Goal: Task Accomplishment & Management: Use online tool/utility

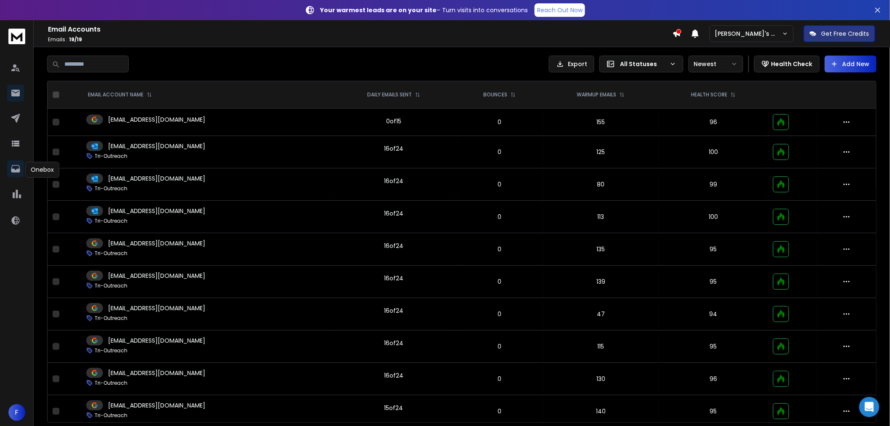
click at [11, 169] on icon at bounding box center [15, 169] width 9 height 8
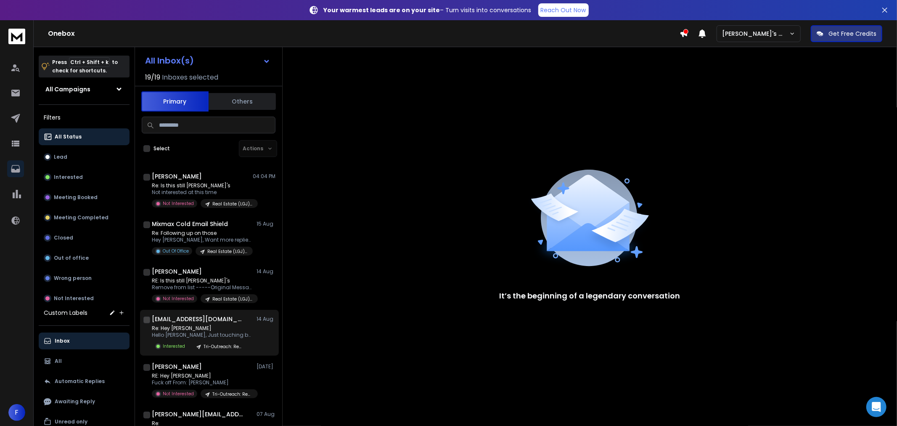
click at [178, 327] on p "Re: Hey [PERSON_NAME]" at bounding box center [202, 328] width 101 height 7
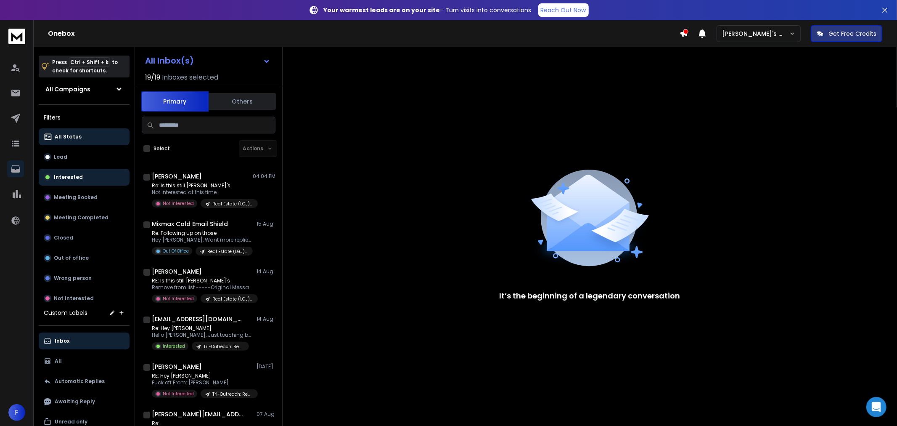
click at [57, 179] on p "Interested" at bounding box center [68, 177] width 29 height 7
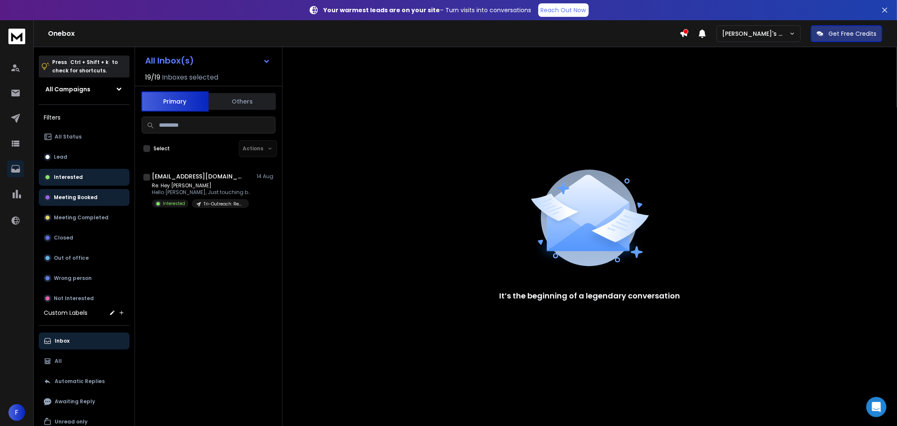
click at [93, 201] on button "Meeting Booked" at bounding box center [84, 197] width 91 height 17
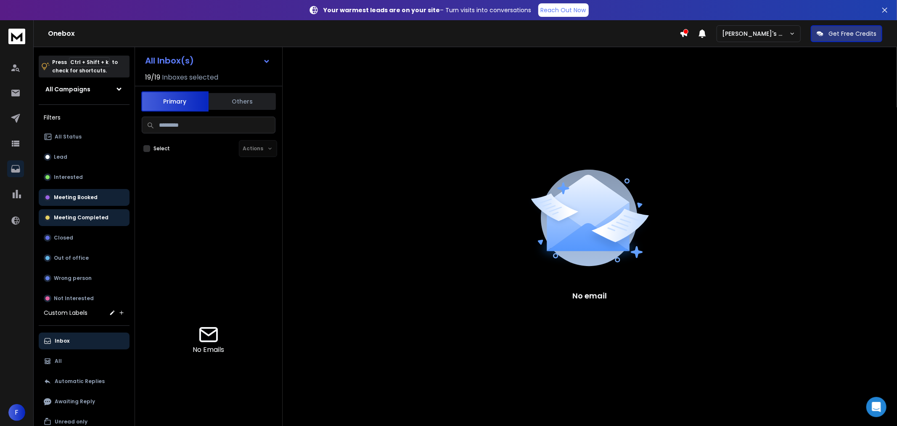
click at [85, 223] on button "Meeting Completed" at bounding box center [84, 217] width 91 height 17
click at [74, 236] on button "Closed" at bounding box center [84, 237] width 91 height 17
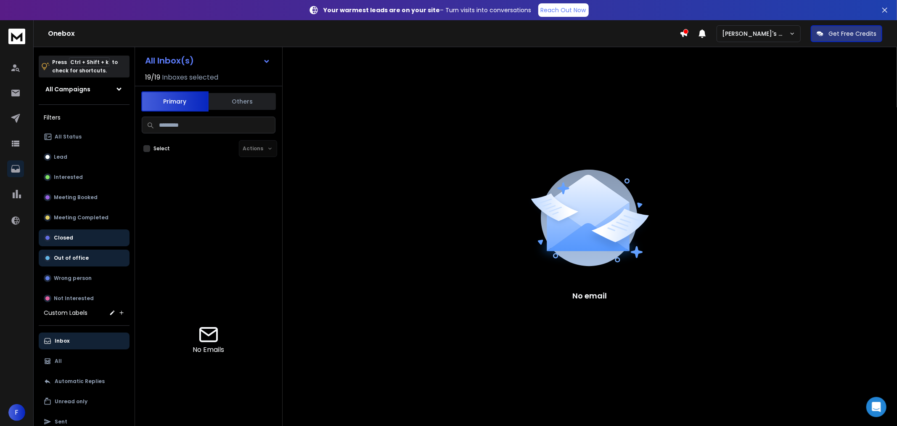
click at [70, 253] on button "Out of office" at bounding box center [84, 257] width 91 height 17
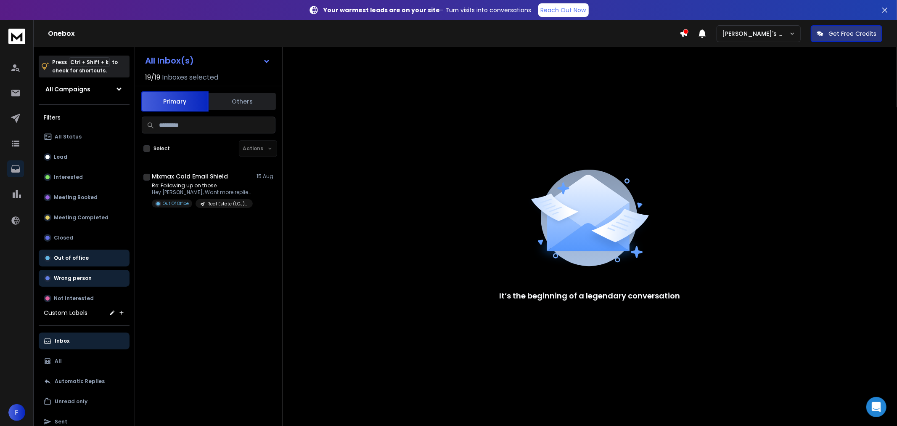
click at [68, 273] on button "Wrong person" at bounding box center [84, 278] width 91 height 17
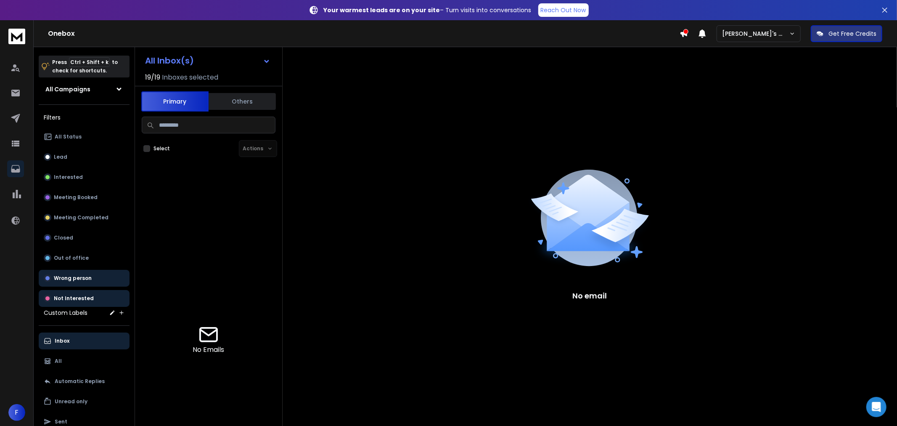
click at [60, 292] on button "Not Interested" at bounding box center [84, 298] width 91 height 17
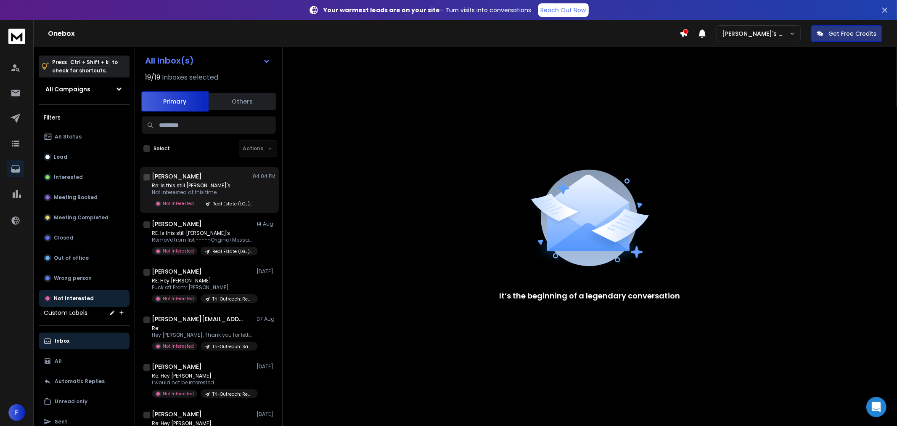
click at [209, 182] on p "Re: Is this still [PERSON_NAME]'s" at bounding box center [202, 185] width 101 height 7
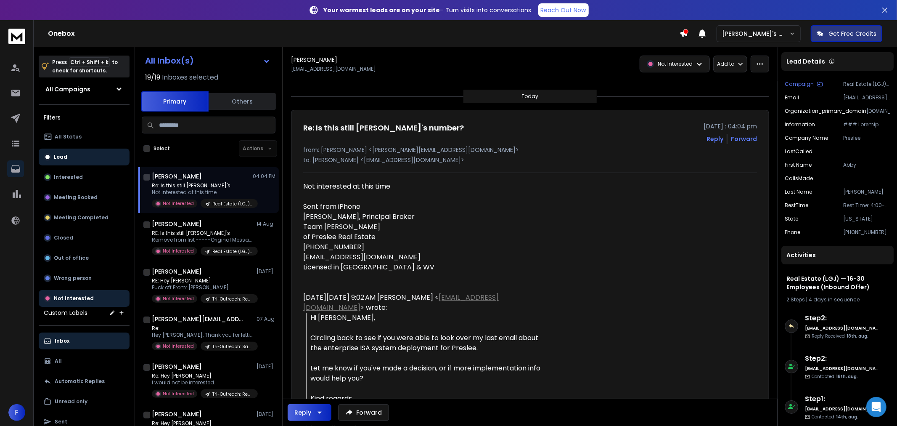
click at [64, 163] on button "Lead" at bounding box center [84, 157] width 91 height 17
